Goal: Task Accomplishment & Management: Manage account settings

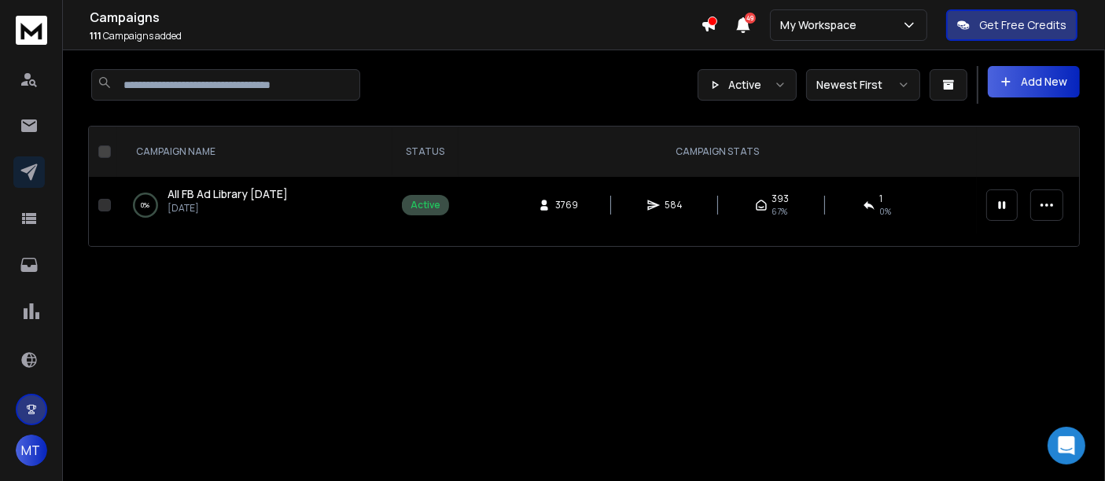
drag, startPoint x: 38, startPoint y: 173, endPoint x: 223, endPoint y: 129, distance: 190.8
click at [38, 173] on link at bounding box center [28, 172] width 31 height 31
click at [242, 187] on span "All FB Ad Library [DATE]" at bounding box center [228, 193] width 120 height 15
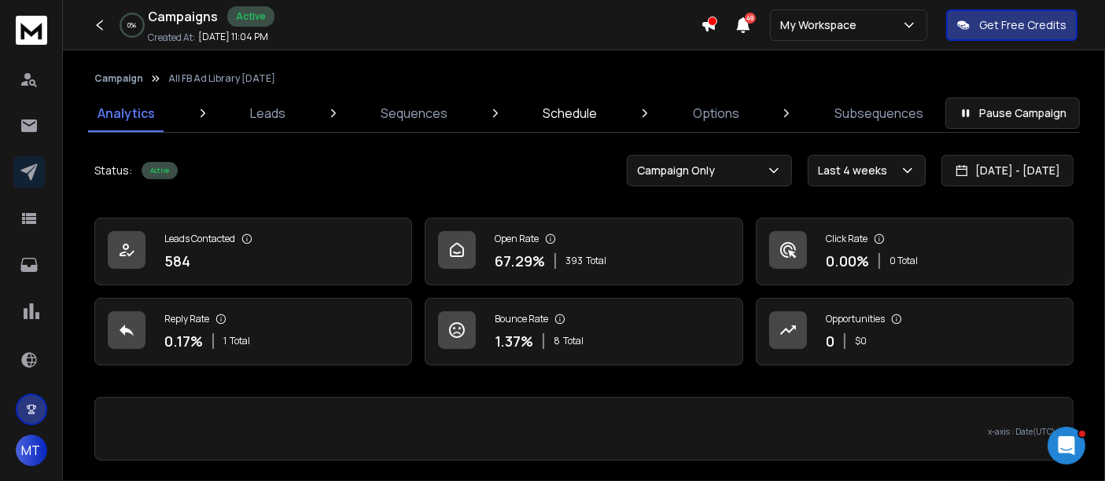
click at [571, 117] on p "Schedule" at bounding box center [571, 113] width 54 height 19
click at [562, 115] on p "Schedule" at bounding box center [571, 113] width 54 height 19
click at [562, 111] on p "Schedule" at bounding box center [571, 113] width 54 height 19
click at [562, 104] on p "Schedule" at bounding box center [571, 113] width 54 height 19
click at [570, 105] on p "Schedule" at bounding box center [571, 113] width 54 height 19
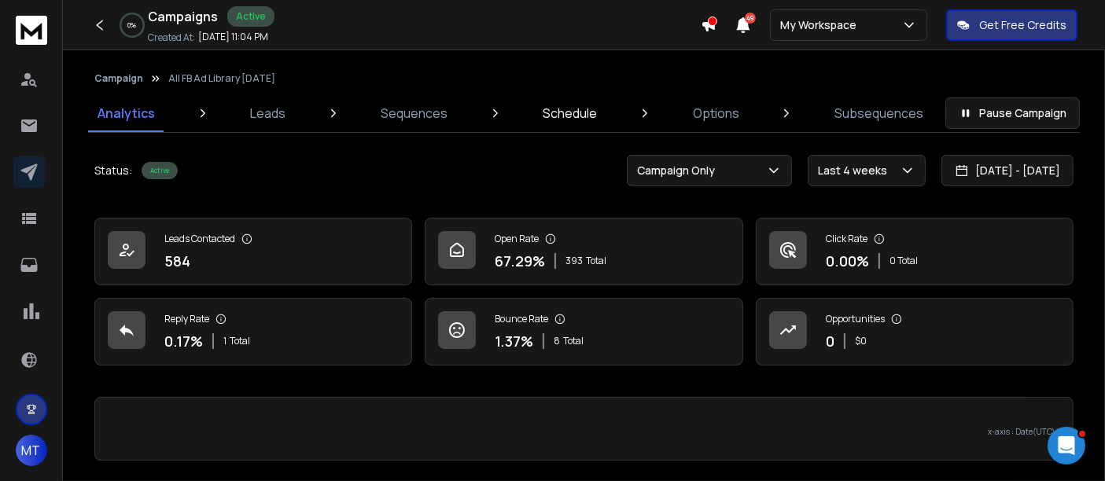
click at [562, 131] on link "Schedule" at bounding box center [570, 113] width 73 height 38
click at [584, 97] on link "Schedule" at bounding box center [570, 113] width 73 height 38
click at [570, 119] on p "Schedule" at bounding box center [571, 113] width 54 height 19
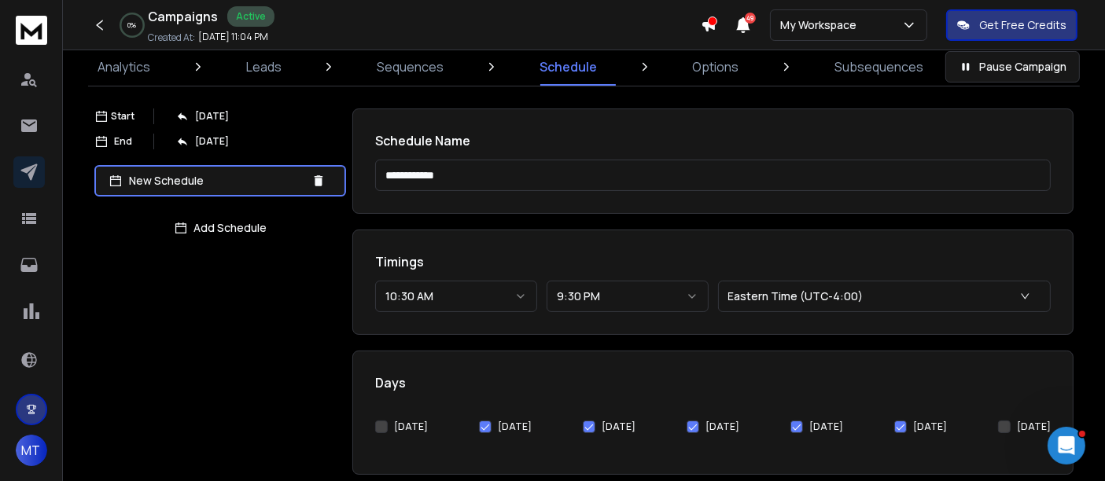
scroll to position [20, 0]
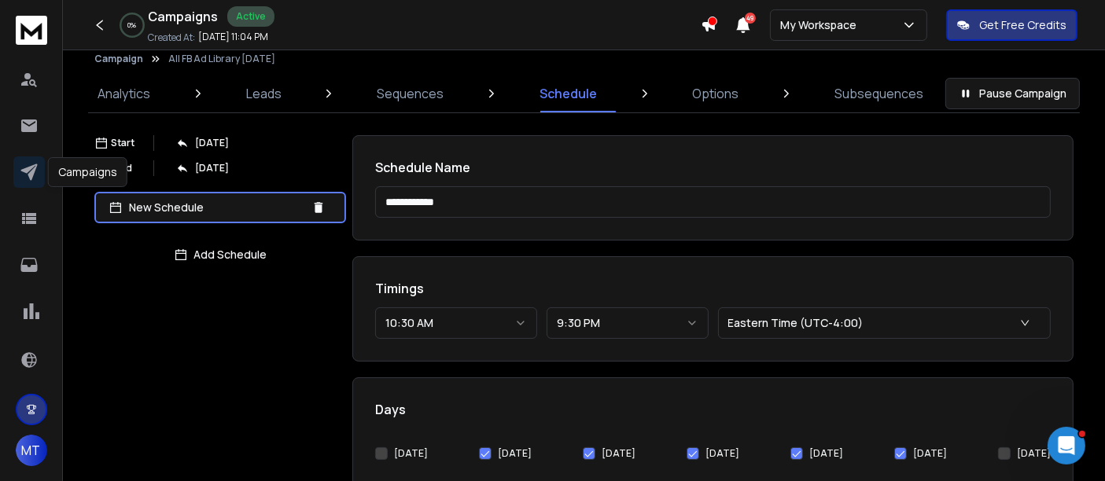
click at [39, 171] on link at bounding box center [28, 172] width 31 height 31
